Goal: Task Accomplishment & Management: Manage account settings

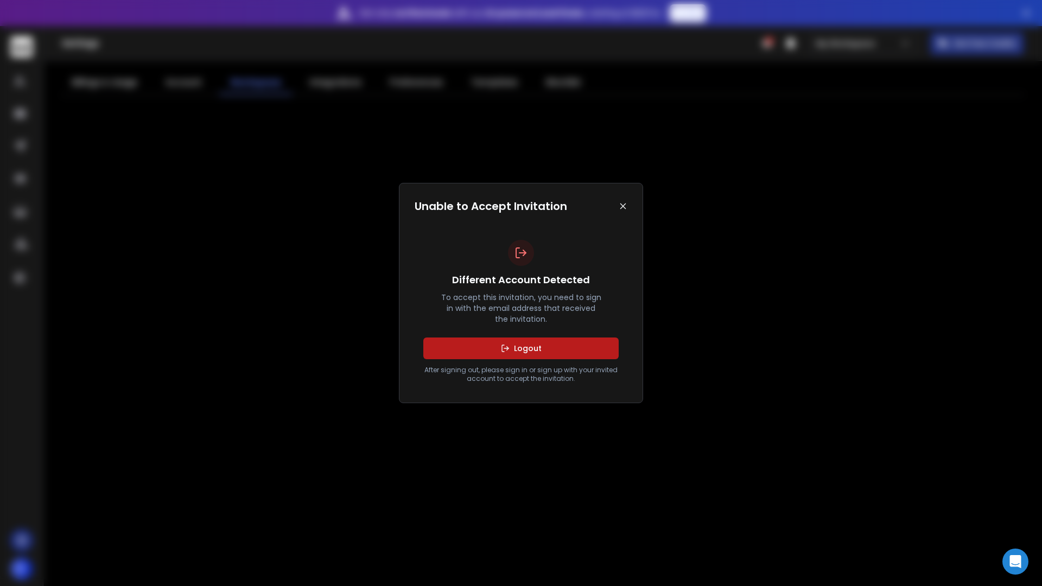
click at [548, 349] on button "Logout" at bounding box center [520, 349] width 195 height 22
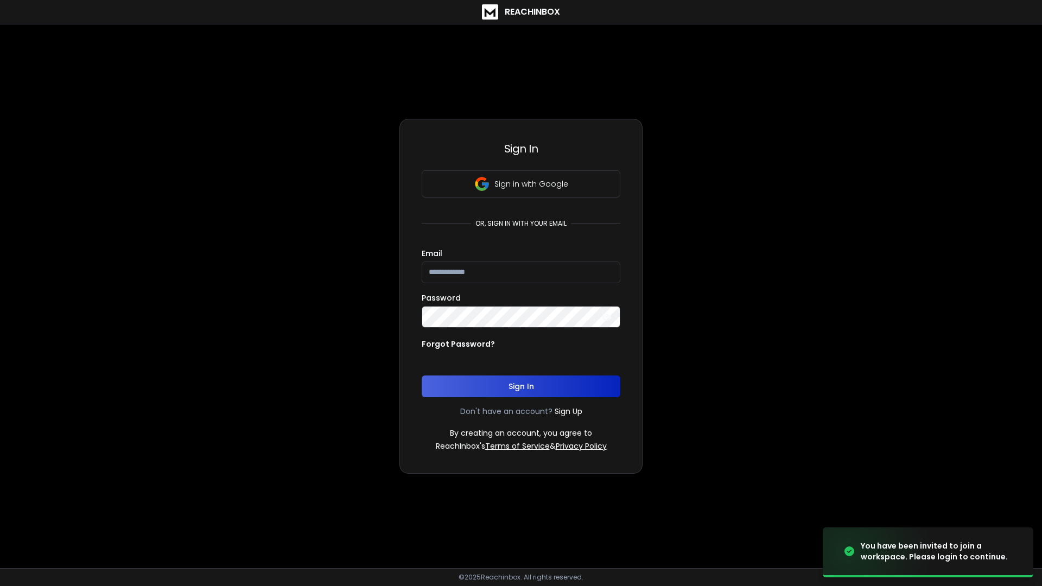
type input "**********"
click at [509, 273] on input "**********" at bounding box center [521, 273] width 199 height 22
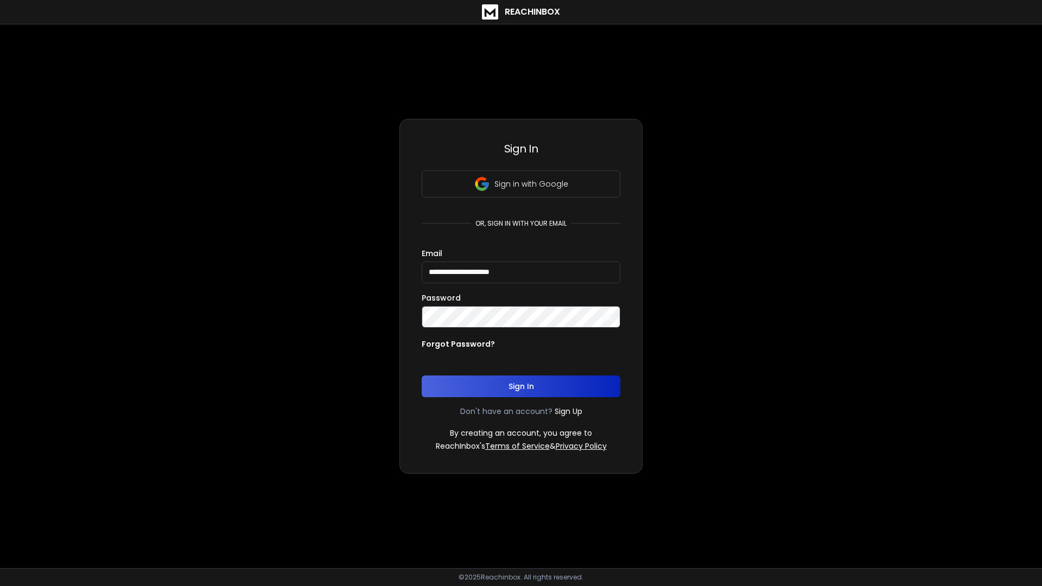
drag, startPoint x: 530, startPoint y: 274, endPoint x: 444, endPoint y: 269, distance: 86.4
click at [444, 269] on input "**********" at bounding box center [521, 273] width 199 height 22
type input "**********"
click at [525, 168] on div "Sign In" at bounding box center [521, 155] width 199 height 29
click at [524, 178] on button "Sign in with Google" at bounding box center [521, 183] width 199 height 27
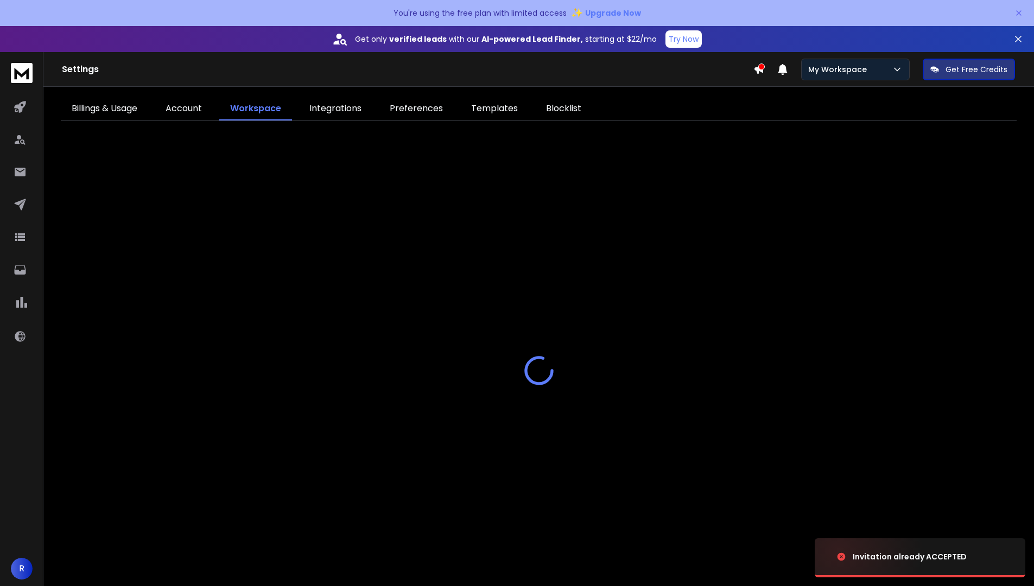
click at [866, 75] on button "My Workspace" at bounding box center [855, 70] width 109 height 22
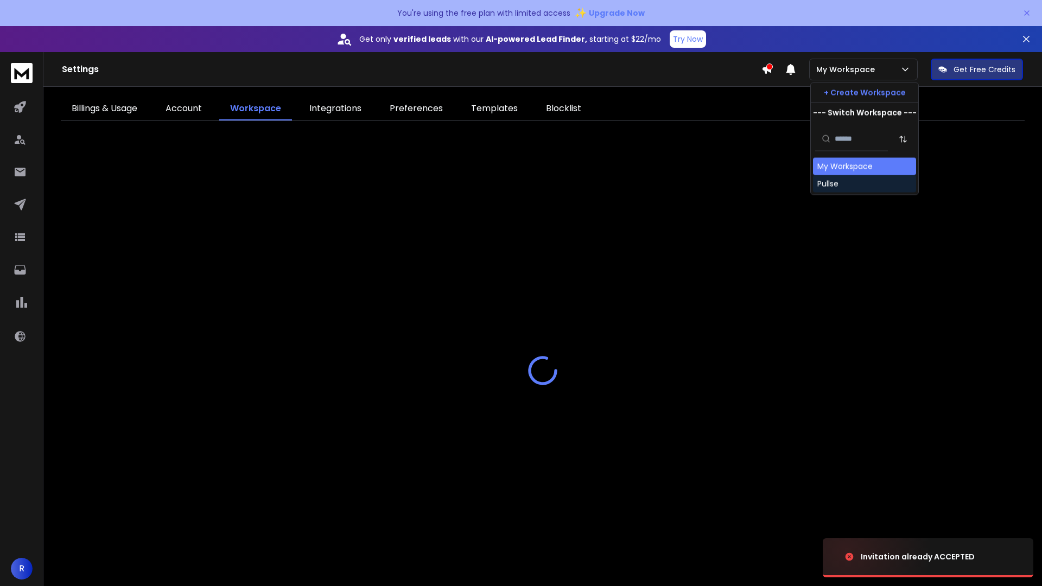
click at [846, 181] on div "Pullse" at bounding box center [864, 183] width 103 height 17
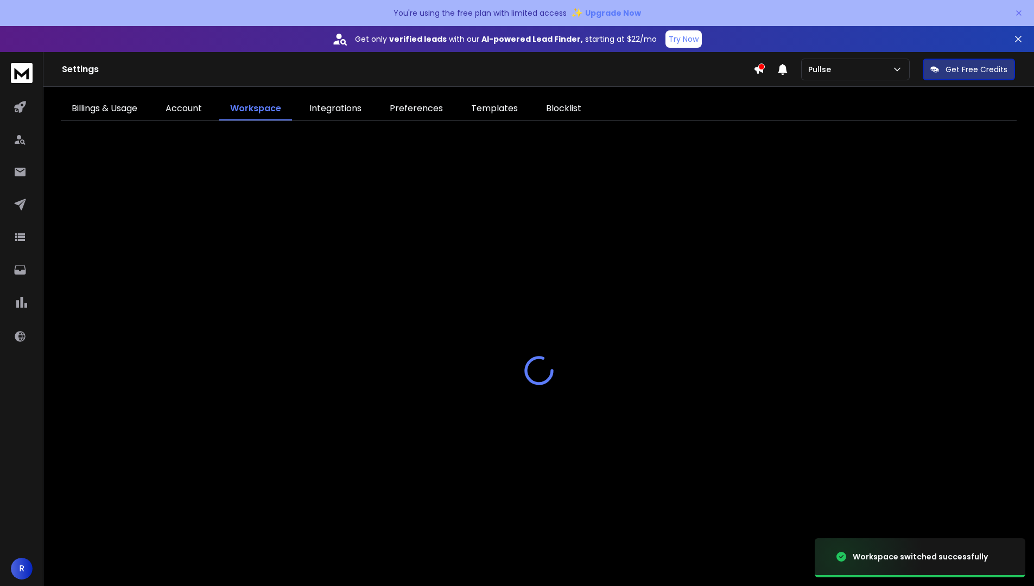
click at [673, 426] on div at bounding box center [539, 371] width 956 height 482
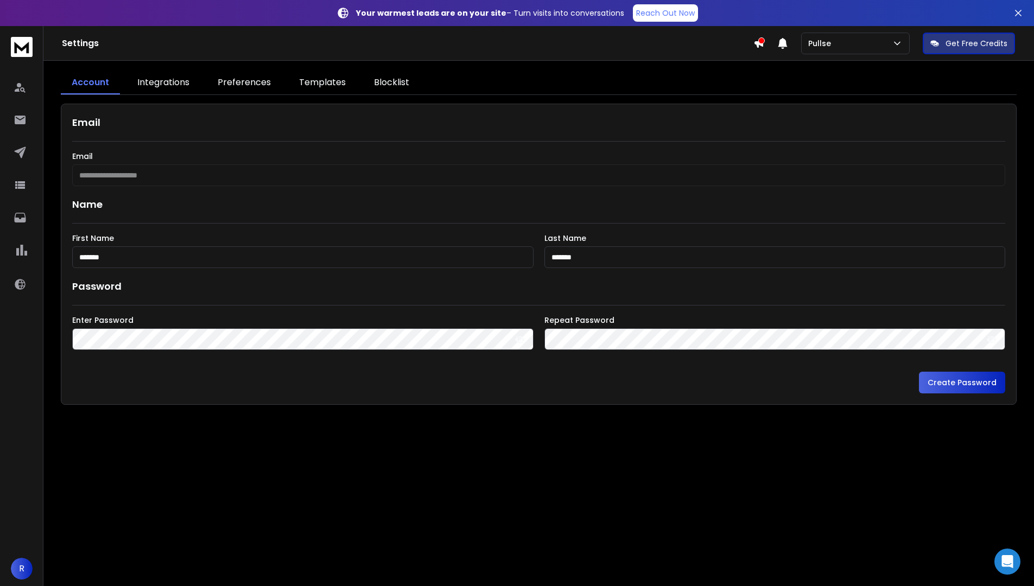
click at [941, 382] on button "Create Password" at bounding box center [962, 383] width 86 height 22
click at [919, 372] on button "Create Password" at bounding box center [962, 383] width 86 height 22
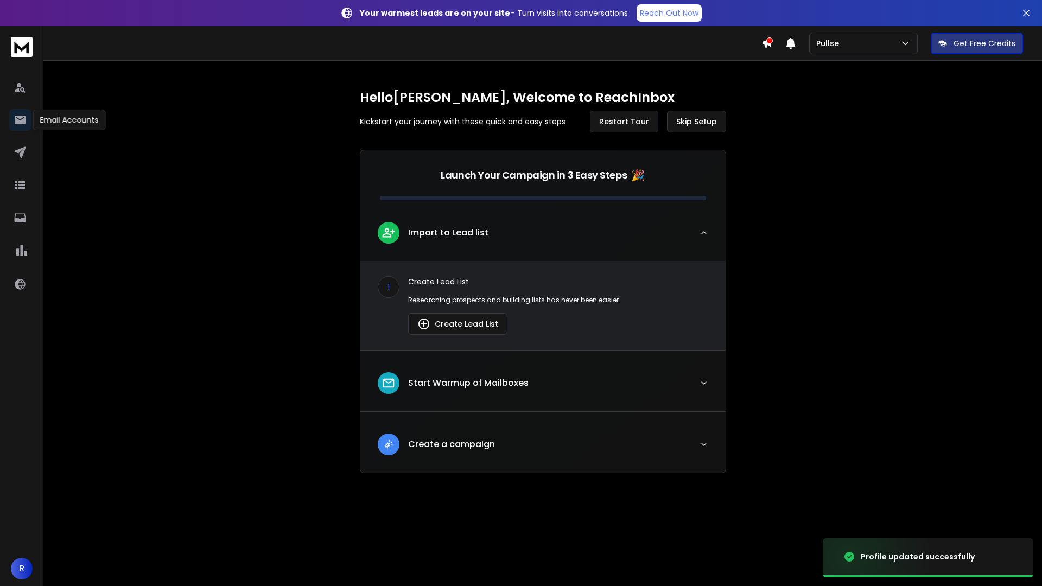
click at [26, 122] on link at bounding box center [20, 120] width 22 height 22
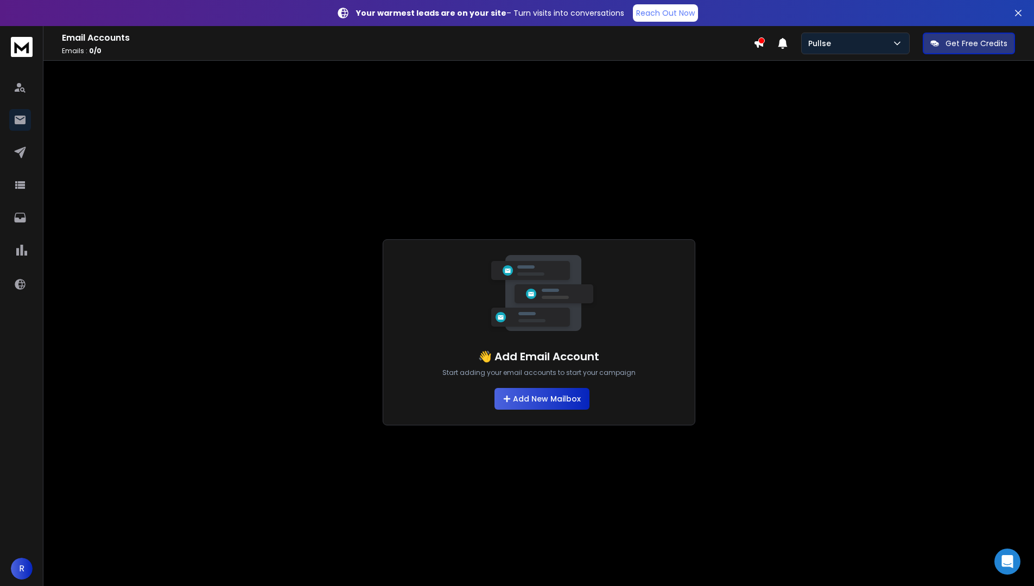
click at [865, 52] on button "Pullse" at bounding box center [855, 44] width 109 height 22
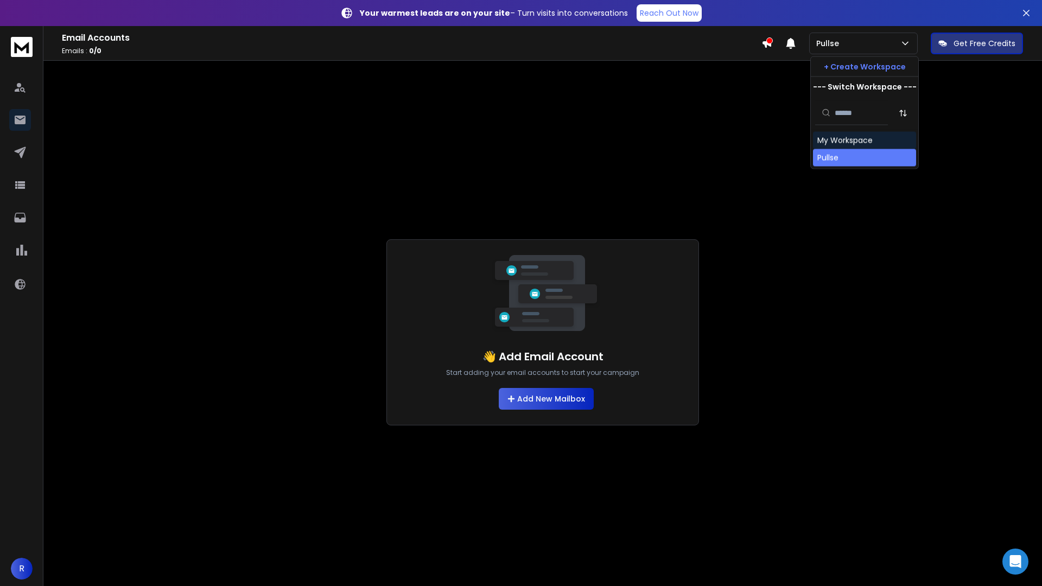
click at [859, 145] on div "My Workspace" at bounding box center [845, 140] width 55 height 11
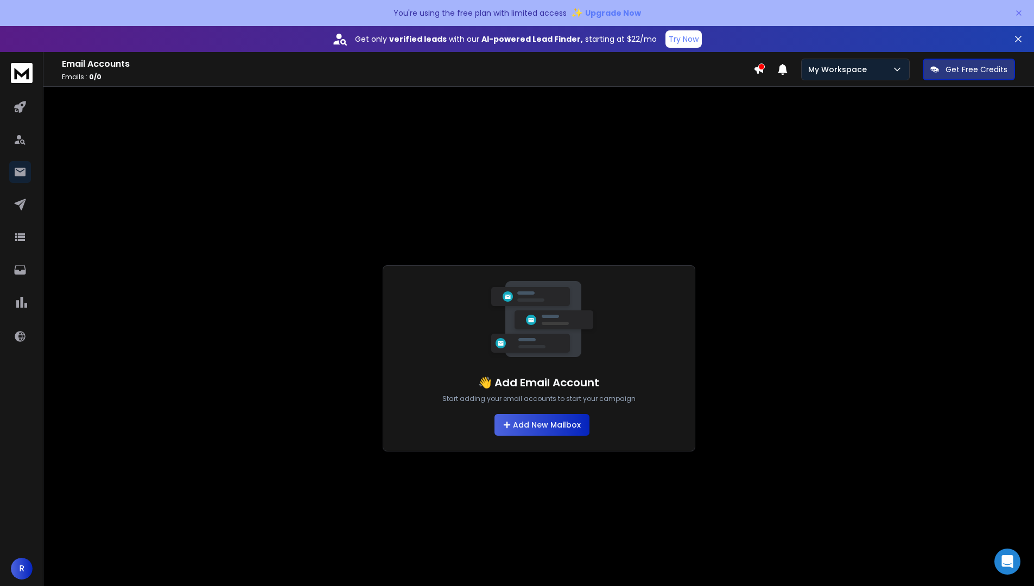
click at [864, 68] on p "My Workspace" at bounding box center [839, 69] width 63 height 11
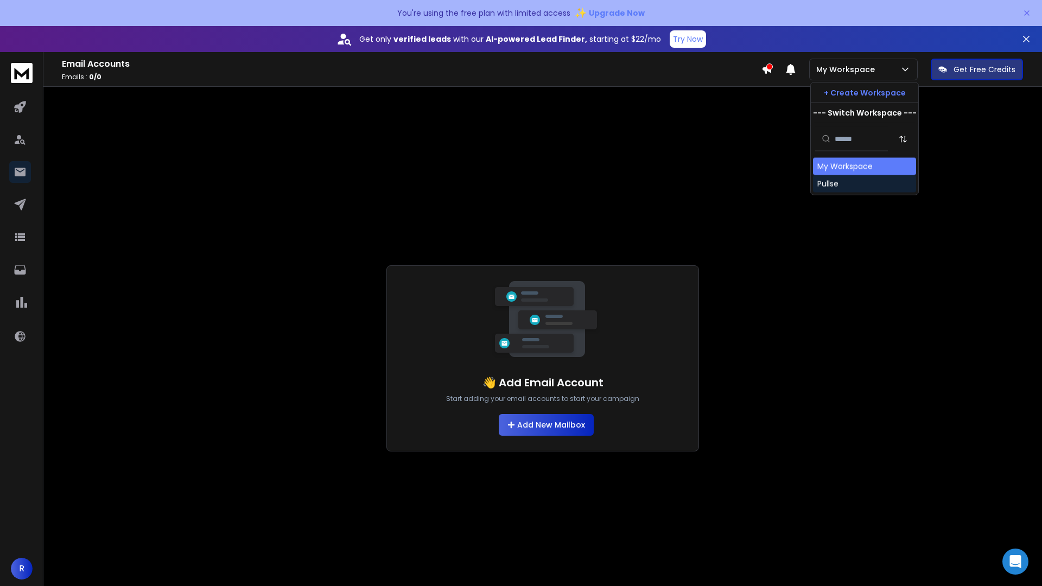
click at [845, 178] on div "Pullse" at bounding box center [864, 183] width 103 height 17
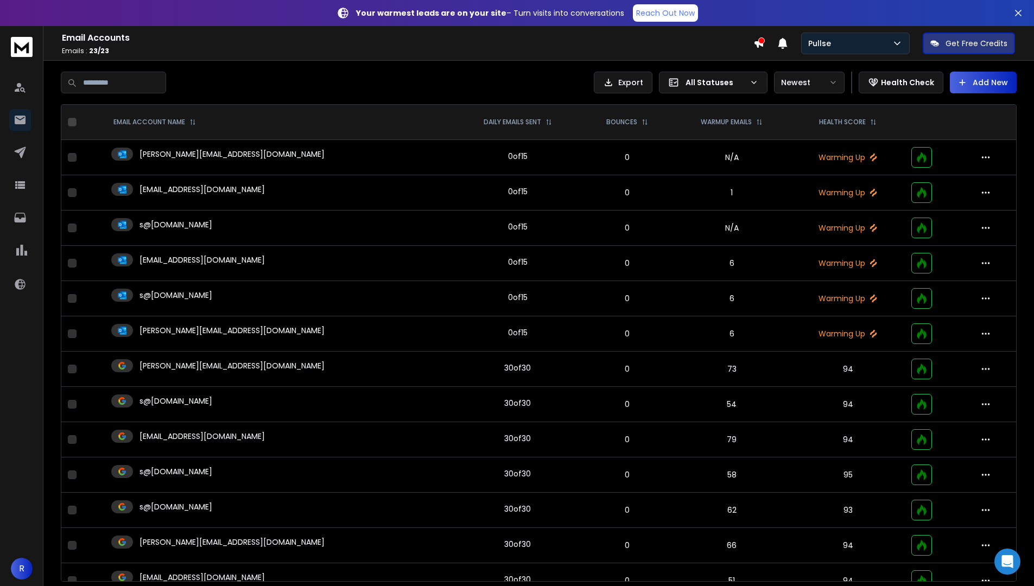
click at [871, 50] on button "Pullse" at bounding box center [855, 44] width 109 height 22
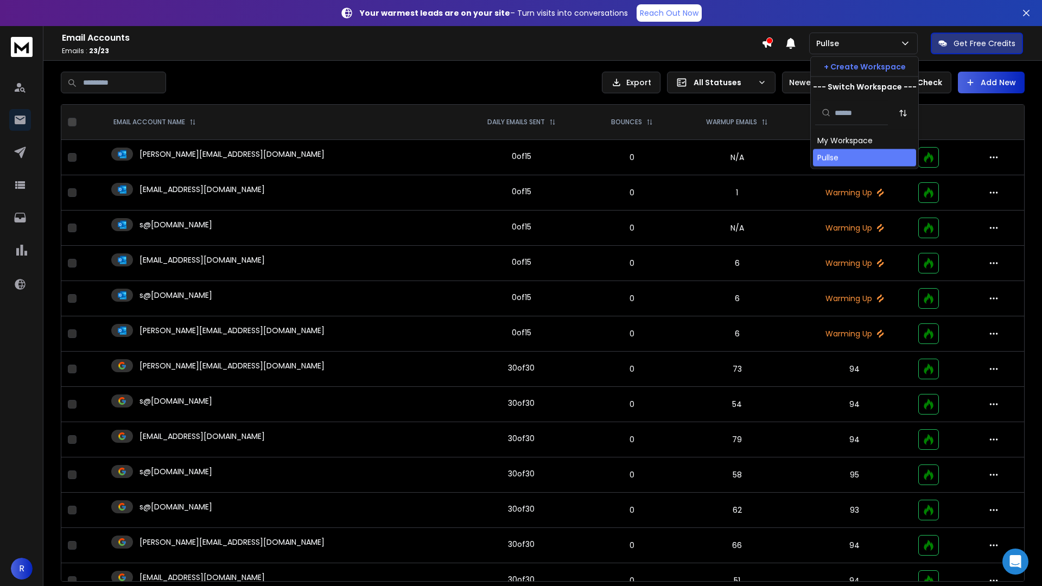
drag, startPoint x: 849, startPoint y: 156, endPoint x: 810, endPoint y: 157, distance: 38.6
click at [810, 157] on div "+ Create Workspace --- Switch Workspace --- My Workspace Pullse" at bounding box center [864, 112] width 109 height 113
drag, startPoint x: 846, startPoint y: 43, endPoint x: 807, endPoint y: 46, distance: 39.2
click at [807, 46] on div "Pullse Get Free Credits" at bounding box center [893, 44] width 262 height 22
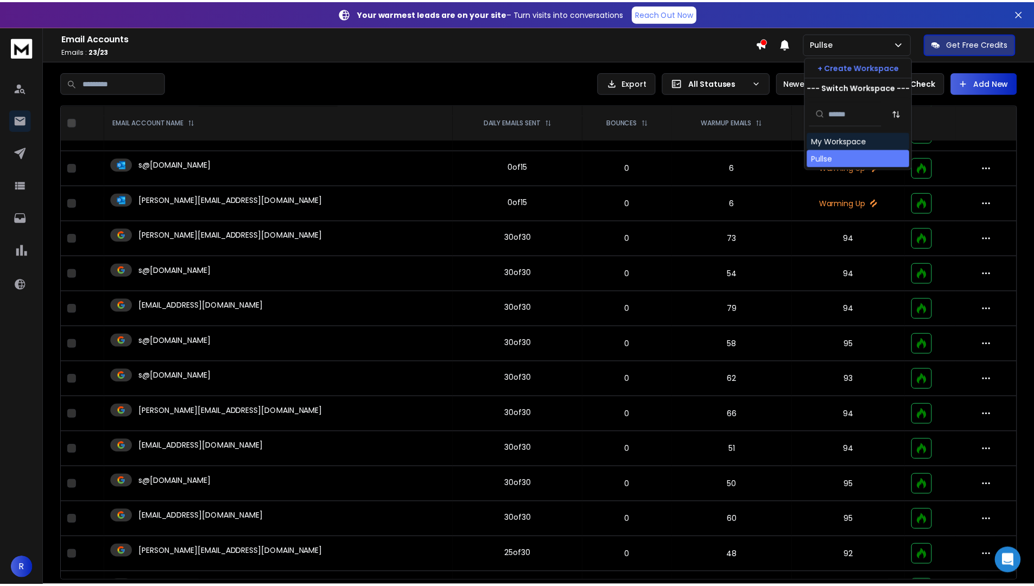
scroll to position [111, 0]
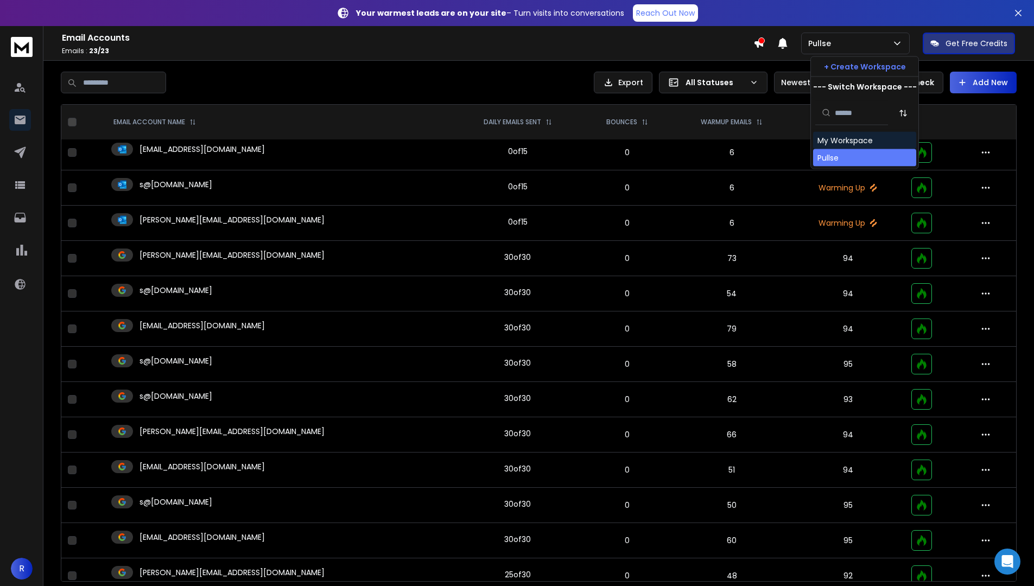
click at [453, 178] on td "0 of 15" at bounding box center [518, 184] width 130 height 28
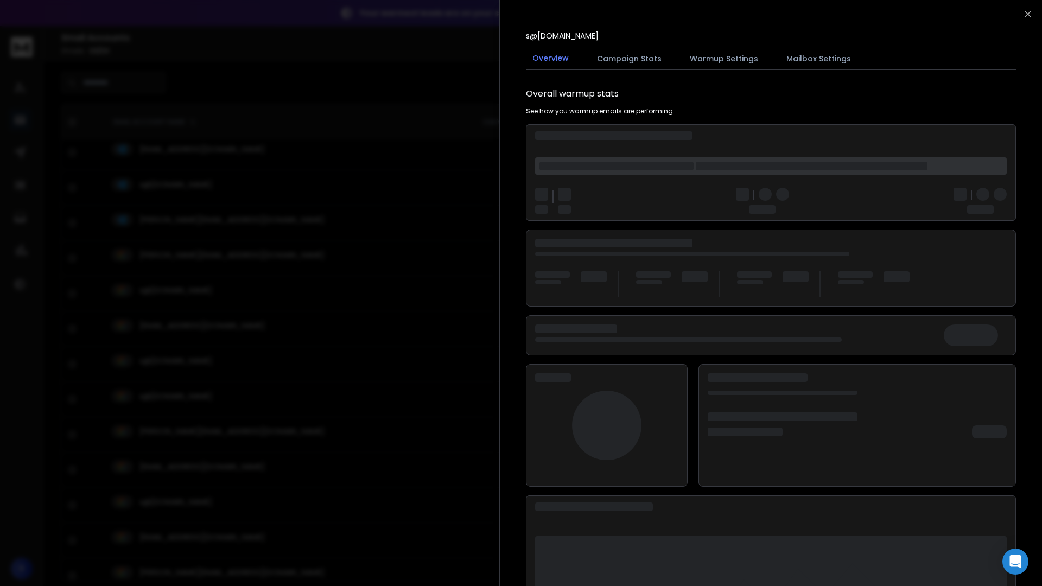
click at [309, 91] on div at bounding box center [521, 293] width 1042 height 586
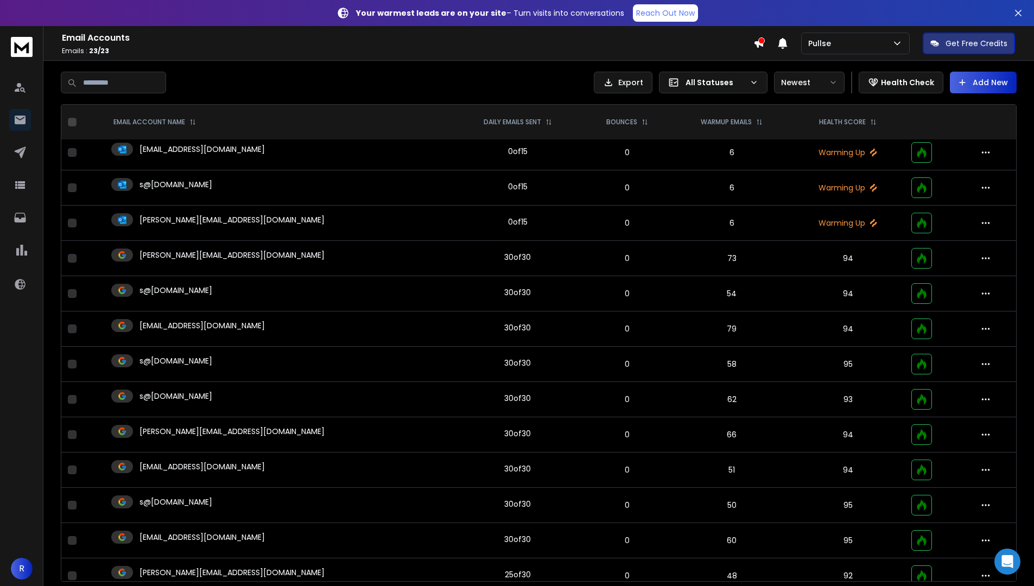
scroll to position [0, 0]
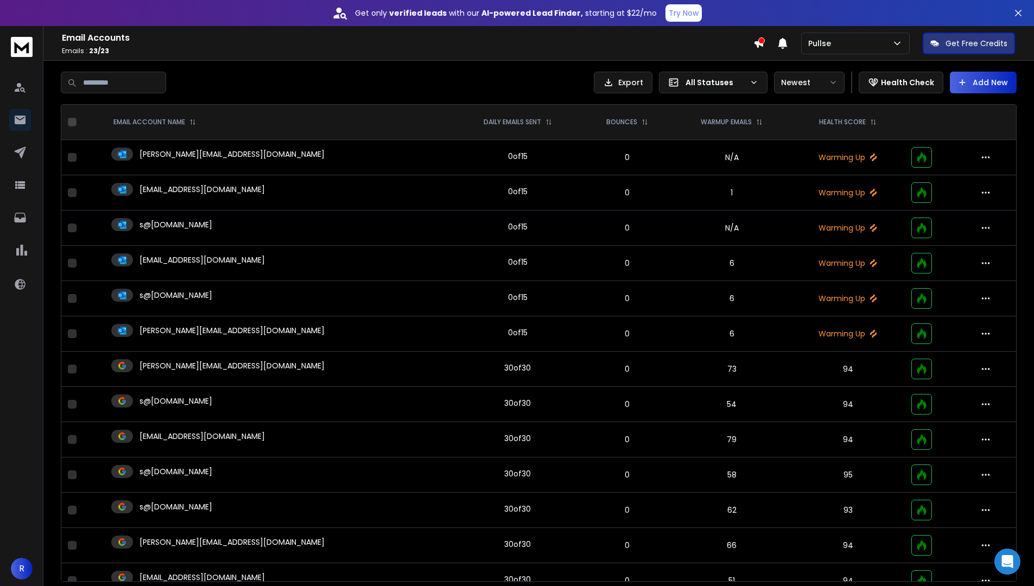
click at [138, 91] on input at bounding box center [113, 83] width 105 height 22
type input "*****"
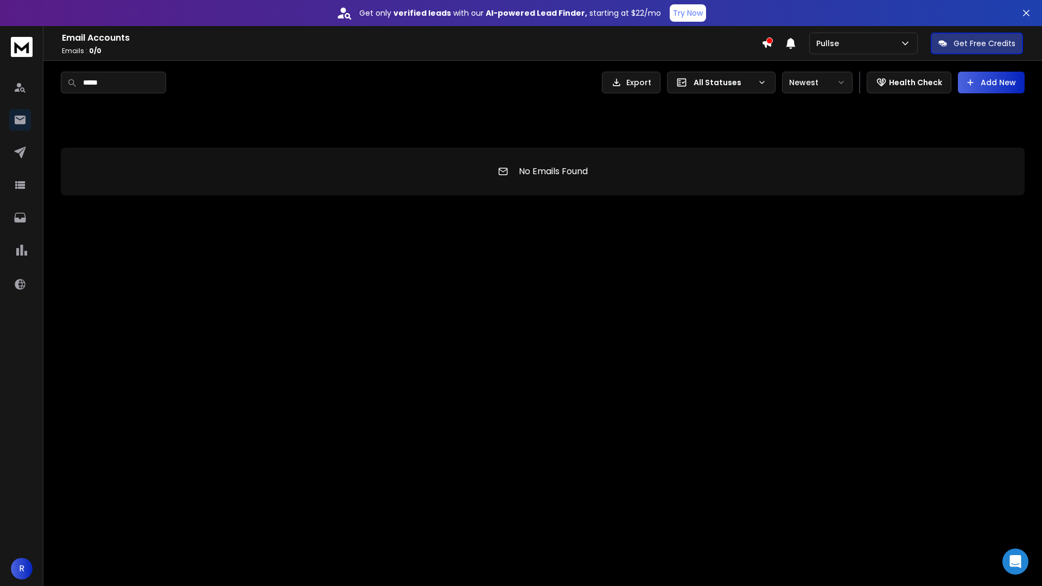
drag, startPoint x: 130, startPoint y: 89, endPoint x: 0, endPoint y: 68, distance: 131.9
click at [0, 68] on div "R Email Accounts Emails : 0 / 0 Pullse Get Free Credits ***** Export All Status…" at bounding box center [521, 116] width 1042 height 180
